Goal: Information Seeking & Learning: Check status

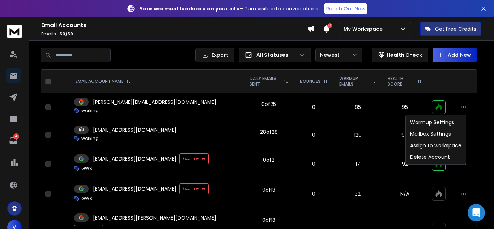
click at [460, 109] on icon at bounding box center [463, 107] width 7 height 7
click at [437, 120] on div "Warmup Settings" at bounding box center [435, 122] width 57 height 12
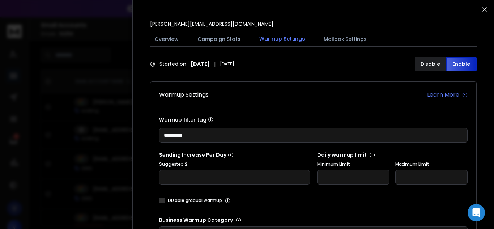
click at [484, 11] on icon "button" at bounding box center [484, 9] width 7 height 7
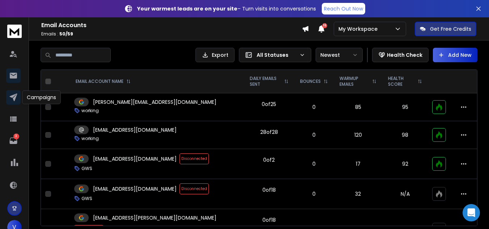
click at [15, 95] on icon at bounding box center [13, 97] width 9 height 9
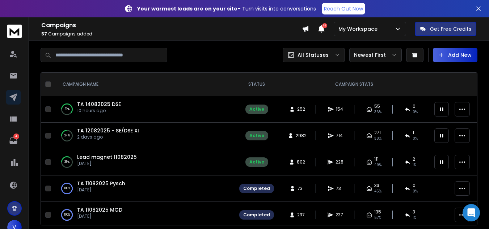
click at [108, 104] on span "TA 14082025 DSE" at bounding box center [99, 104] width 44 height 7
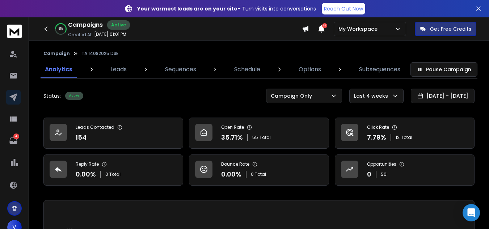
click at [52, 54] on button "Campaign" at bounding box center [56, 54] width 26 height 6
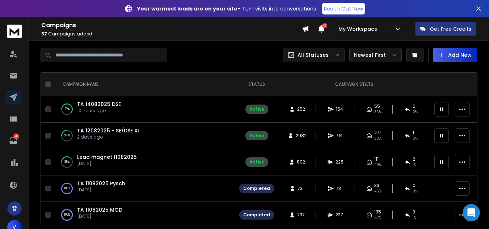
click at [108, 157] on span "Lead magnet 11082025" at bounding box center [107, 156] width 60 height 7
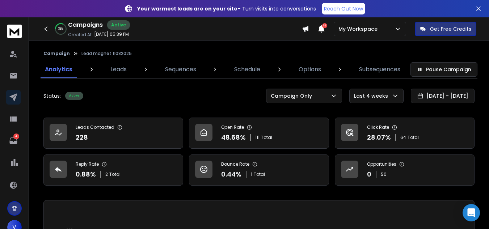
click at [51, 52] on button "Campaign" at bounding box center [56, 54] width 26 height 6
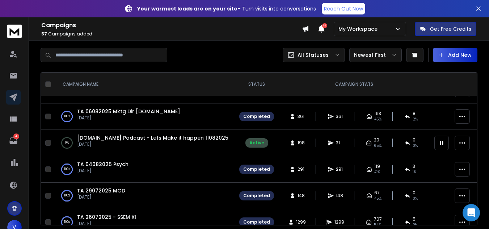
scroll to position [245, 0]
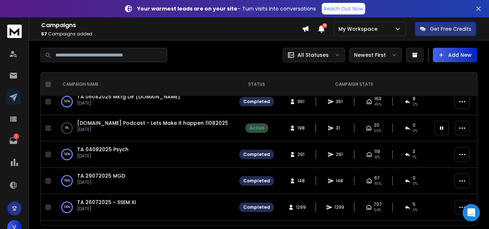
click at [126, 123] on span "[DOMAIN_NAME] Podcast - Lets Make it happen 11082025" at bounding box center [152, 122] width 151 height 7
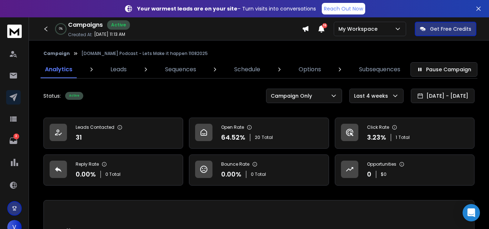
click at [52, 52] on button "Campaign" at bounding box center [56, 54] width 26 height 6
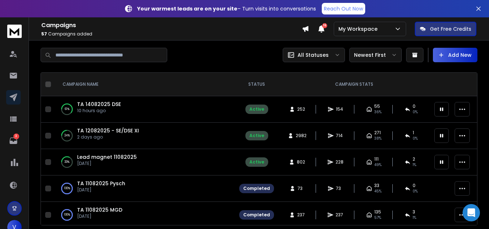
click at [131, 130] on span "TA 12082025 - SE/DSE XI" at bounding box center [108, 130] width 62 height 7
